Goal: Check status: Check status

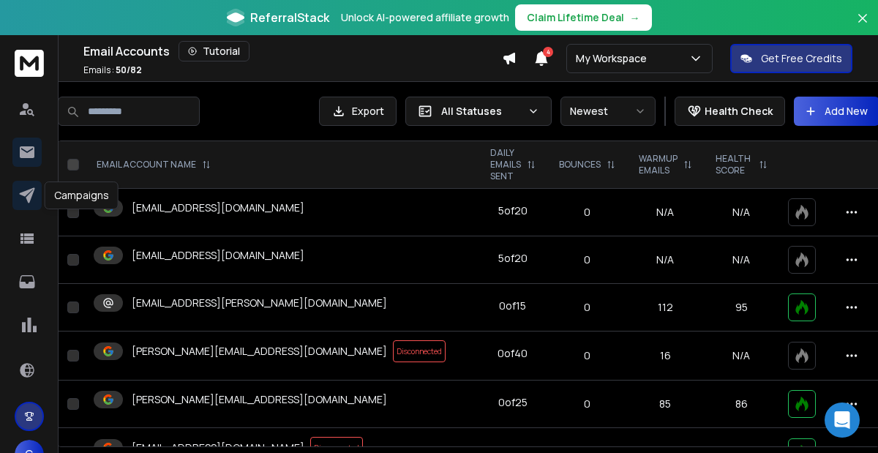
click at [22, 189] on icon at bounding box center [27, 196] width 18 height 18
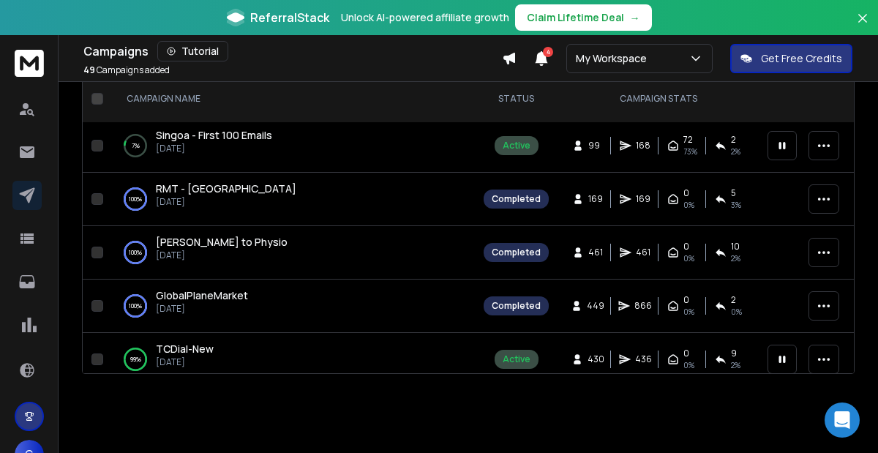
scroll to position [79, 0]
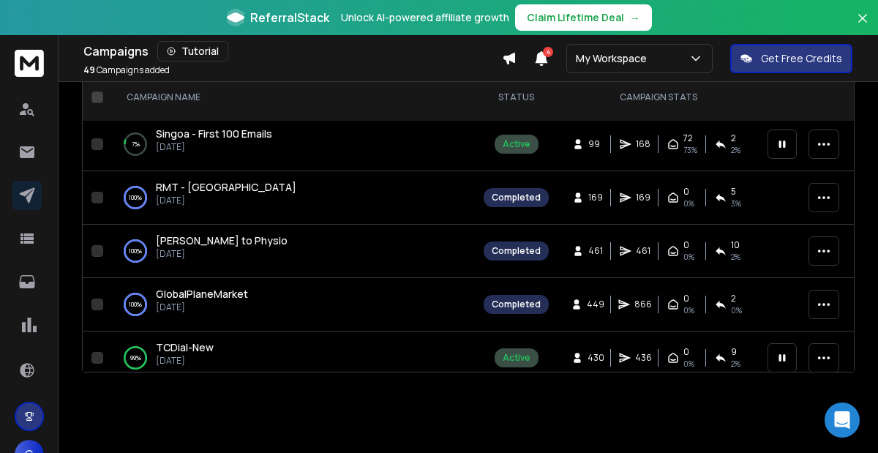
click at [395, 146] on div "7 % Singoa - First 100 Emails [DATE]" at bounding box center [292, 144] width 337 height 35
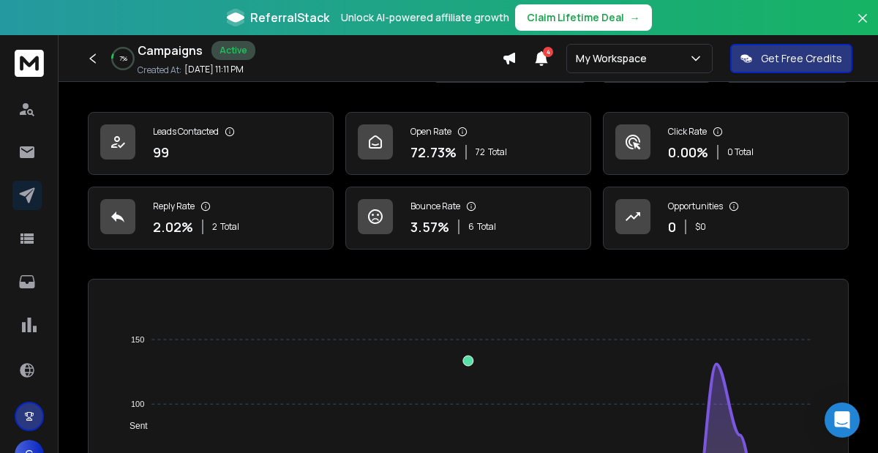
scroll to position [130, 0]
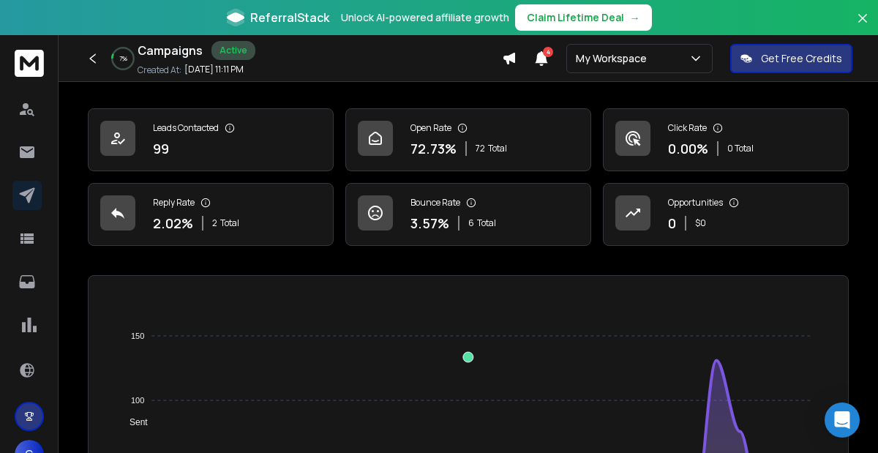
click at [227, 201] on div "Reply Rate" at bounding box center [196, 202] width 86 height 15
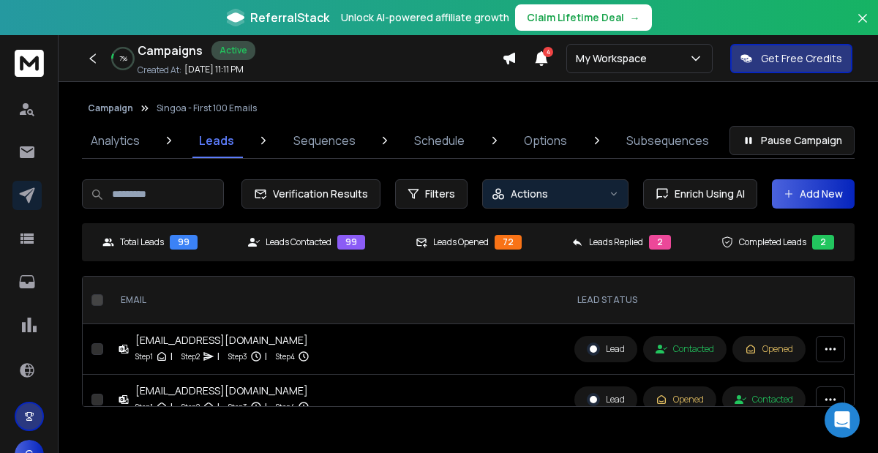
click at [550, 196] on div "Actions" at bounding box center [547, 194] width 111 height 15
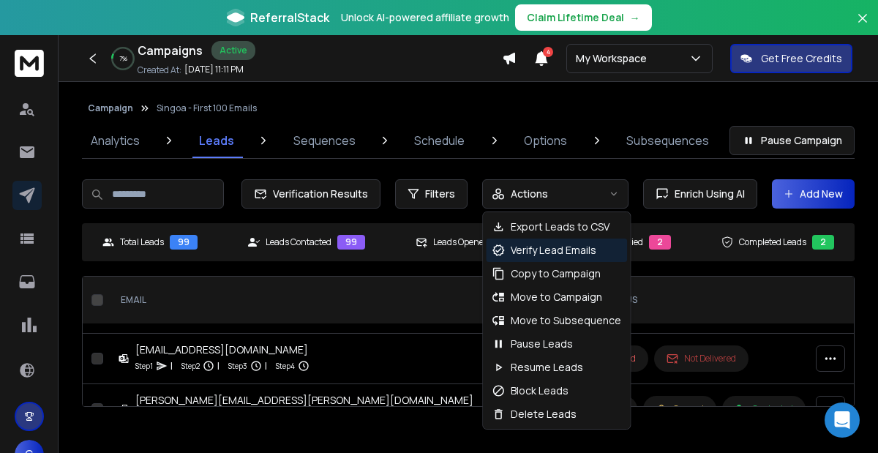
scroll to position [266, 0]
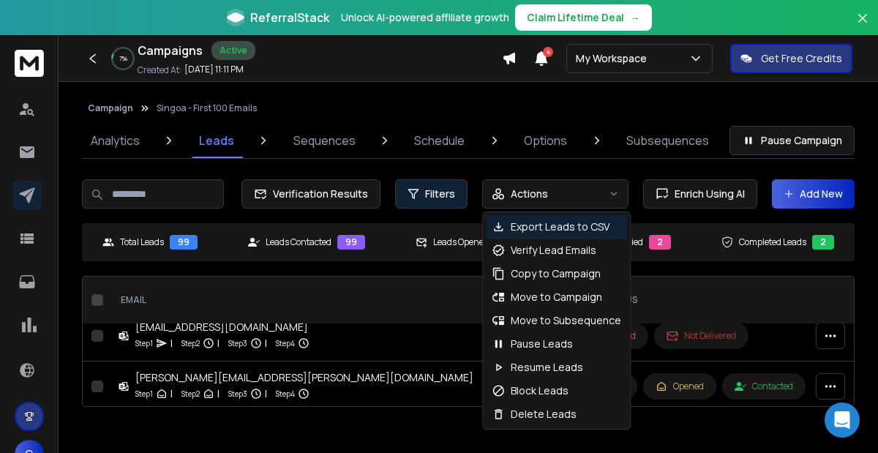
click at [404, 199] on button "Filters" at bounding box center [431, 193] width 72 height 29
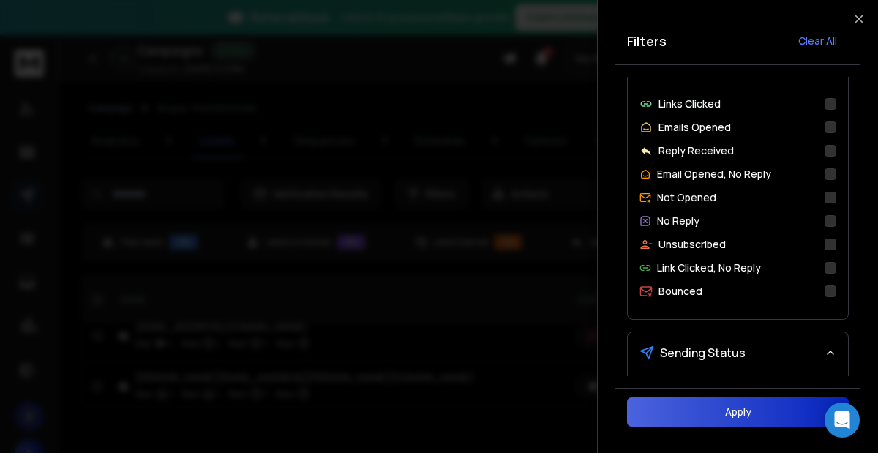
scroll to position [38, 0]
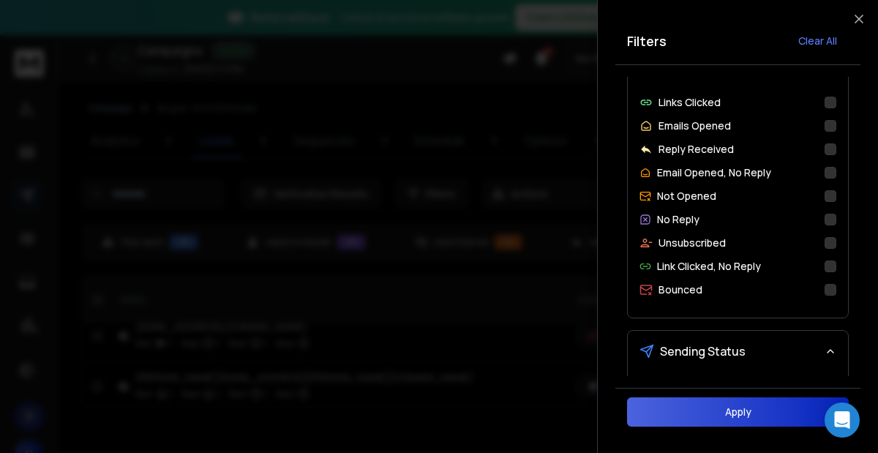
click at [658, 149] on div "Links Clicked Emails Opened Reply Received Email Opened, No Reply Not Opened No…" at bounding box center [738, 206] width 220 height 222
click at [658, 149] on button "Reply Received" at bounding box center [831, 149] width 12 height 12
click at [658, 339] on button "Apply" at bounding box center [738, 411] width 222 height 29
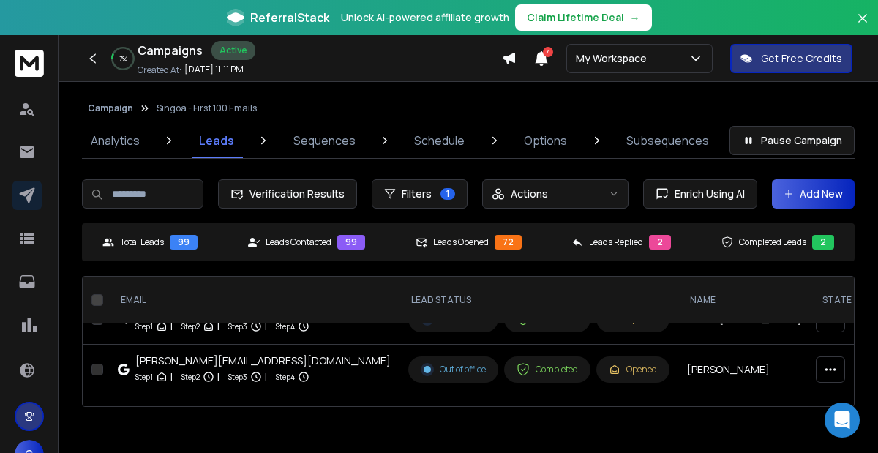
scroll to position [0, 0]
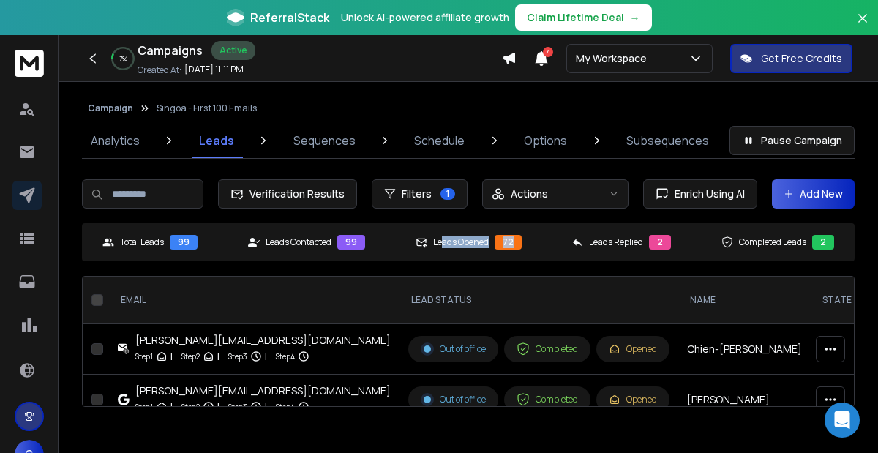
drag, startPoint x: 443, startPoint y: 242, endPoint x: 539, endPoint y: 241, distance: 95.9
click at [539, 241] on div "Total Leads 99 Leads Contacted 99 Leads Opened 72 Leads Replied 2 Completed Lea…" at bounding box center [468, 242] width 773 height 38
click at [465, 269] on div "Verification Results Filters 1 Actions Enrich Using AI Add New Total Leads 99 L…" at bounding box center [468, 285] width 773 height 213
click at [112, 135] on p "Analytics" at bounding box center [115, 141] width 49 height 18
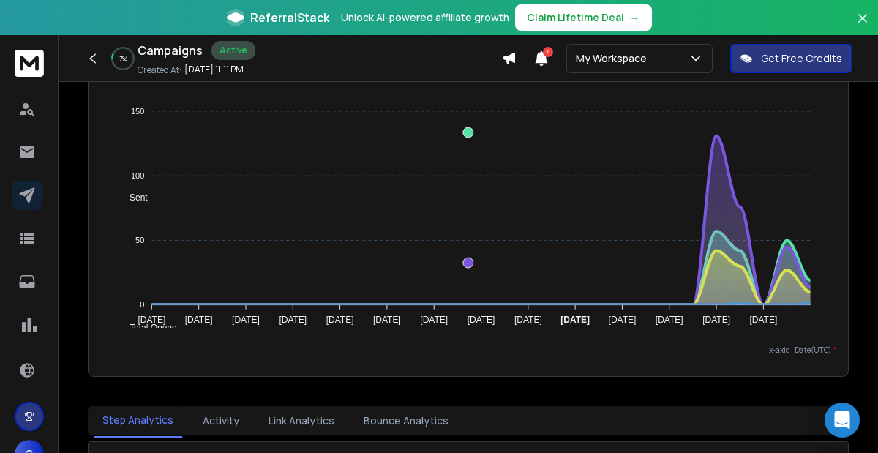
scroll to position [558, 0]
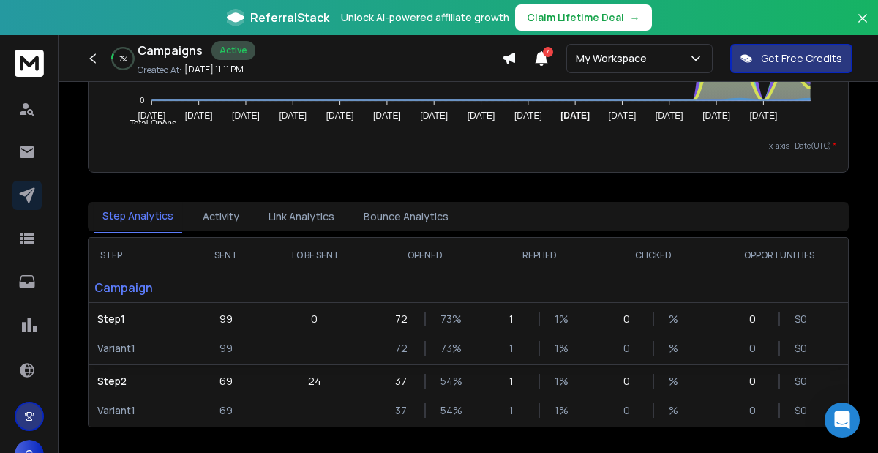
click at [220, 226] on button "Activity" at bounding box center [221, 217] width 54 height 32
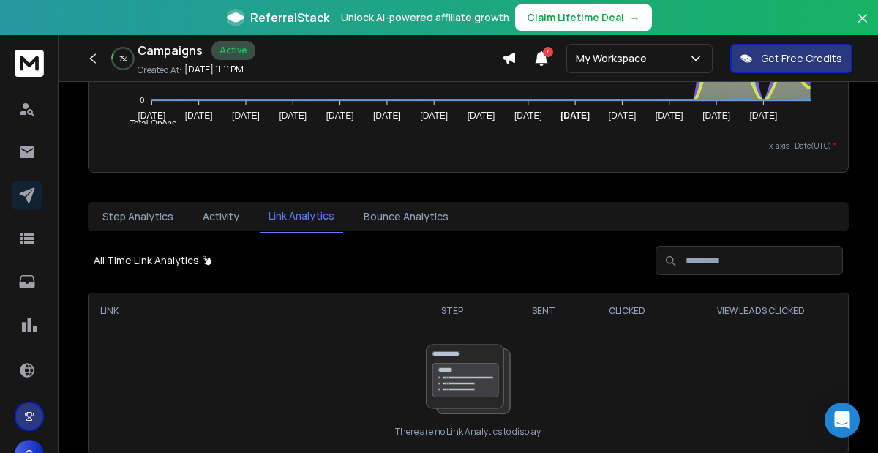
click at [288, 222] on button "Link Analytics" at bounding box center [301, 217] width 83 height 34
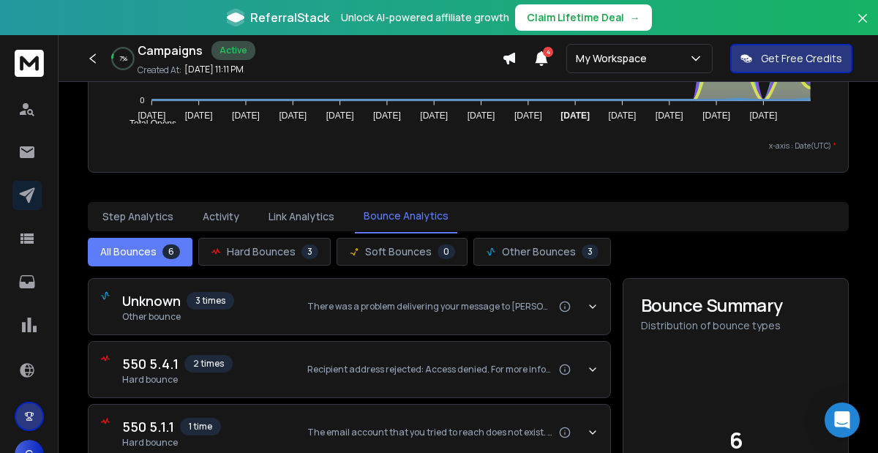
click at [410, 217] on button "Bounce Analytics" at bounding box center [406, 217] width 102 height 34
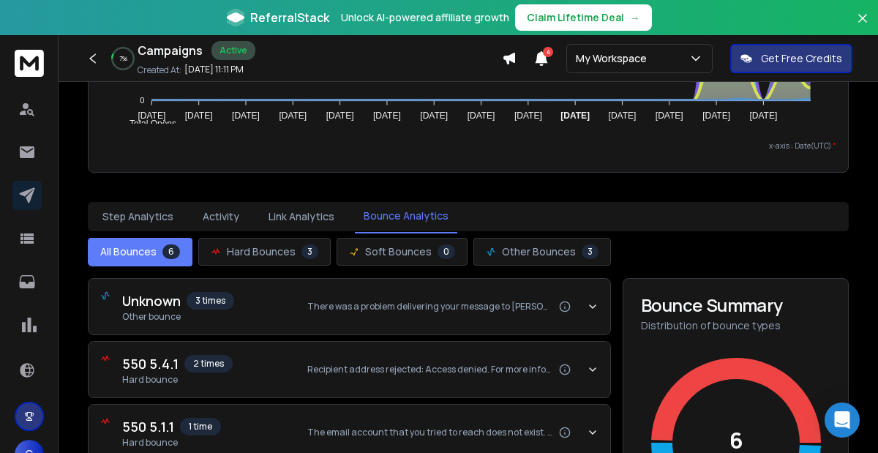
click at [162, 206] on button "Step Analytics" at bounding box center [138, 217] width 89 height 32
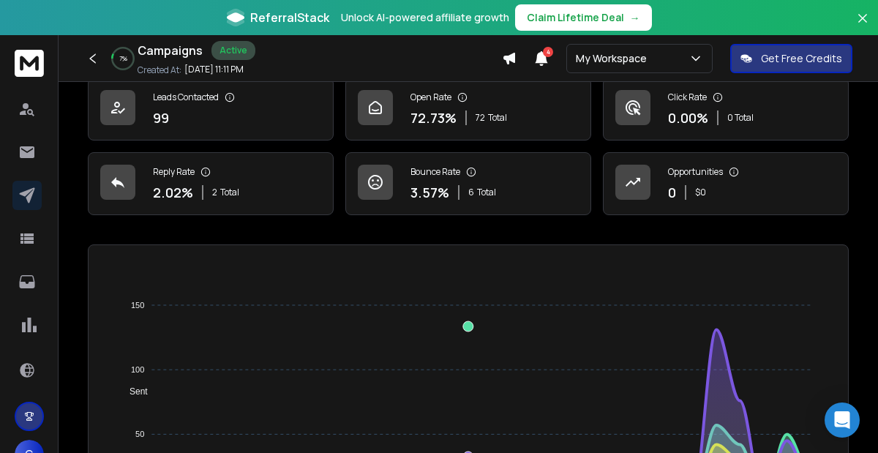
scroll to position [0, 0]
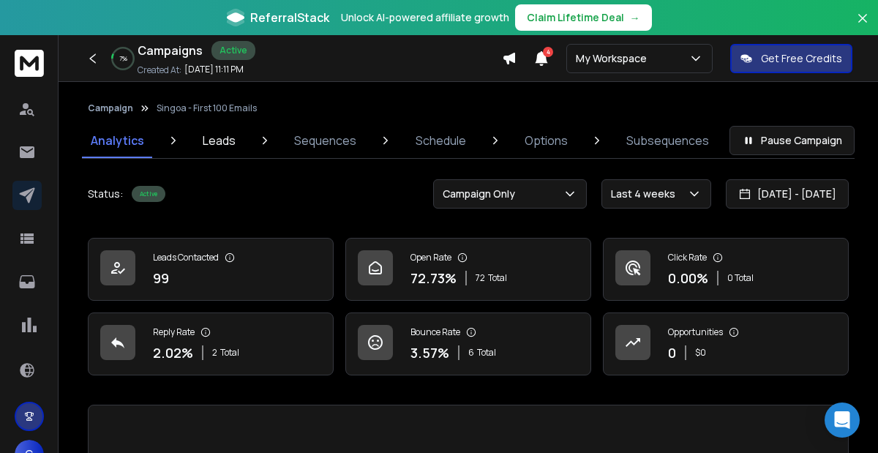
click at [211, 137] on p "Leads" at bounding box center [219, 141] width 33 height 18
